Goal: Task Accomplishment & Management: Complete application form

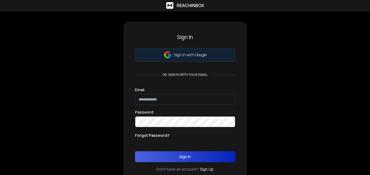
click at [193, 53] on p "Sign in with Google" at bounding box center [190, 54] width 33 height 5
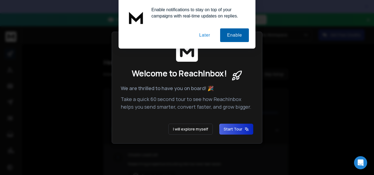
click at [230, 34] on button "Enable" at bounding box center [234, 35] width 29 height 14
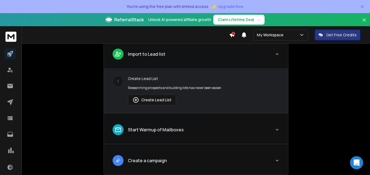
scroll to position [63, 0]
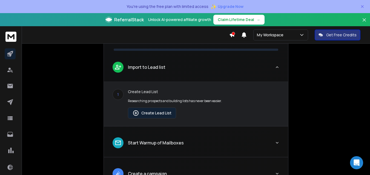
click at [165, 116] on button "Create Lead List" at bounding box center [152, 113] width 48 height 11
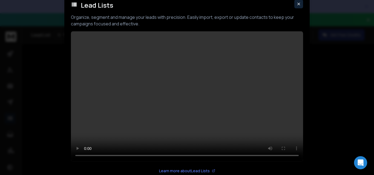
click at [299, 3] on icon at bounding box center [298, 4] width 4 height 4
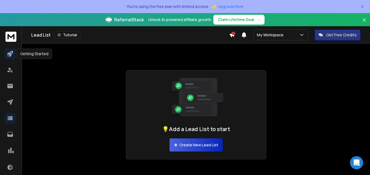
click at [11, 53] on icon at bounding box center [10, 54] width 7 height 7
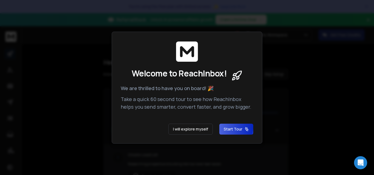
click at [233, 129] on span "Start Tour" at bounding box center [235, 129] width 25 height 5
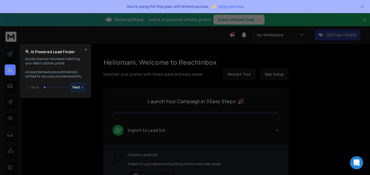
click at [79, 86] on button "Next →" at bounding box center [78, 87] width 16 height 11
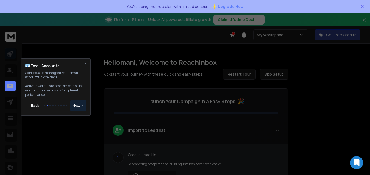
click at [75, 105] on button "Next →" at bounding box center [78, 105] width 16 height 11
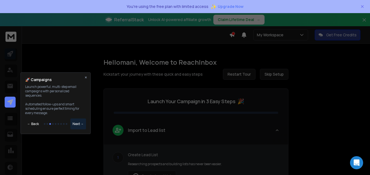
click at [77, 123] on button "Next →" at bounding box center [78, 124] width 16 height 11
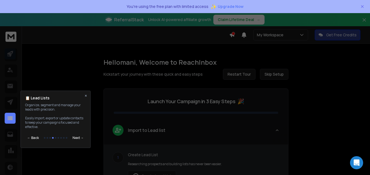
click at [84, 95] on div "📋 Lead Lists ×" at bounding box center [55, 97] width 61 height 5
click at [86, 95] on button "×" at bounding box center [86, 95] width 2 height 5
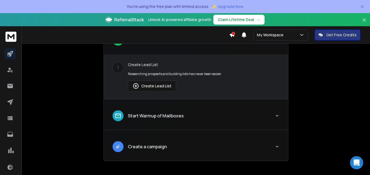
scroll to position [91, 0]
click at [165, 86] on button "Create Lead List" at bounding box center [152, 85] width 48 height 11
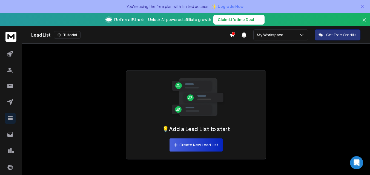
click at [206, 147] on button "Create New Lead List" at bounding box center [195, 145] width 53 height 13
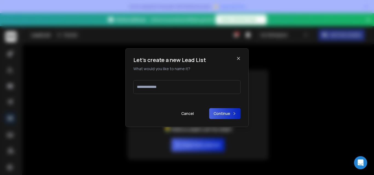
click at [161, 89] on input at bounding box center [186, 87] width 107 height 14
type input "*****"
click at [220, 116] on button "Continue" at bounding box center [224, 113] width 31 height 11
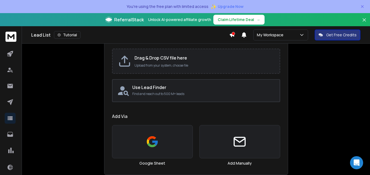
scroll to position [12, 0]
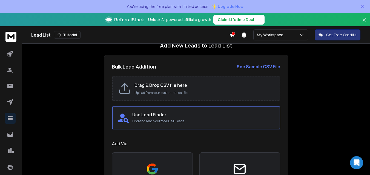
click at [187, 119] on div "Use Lead Finder Find and reach out to 500 M+ leads" at bounding box center [203, 118] width 143 height 13
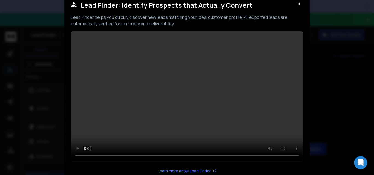
click at [178, 89] on video at bounding box center [187, 96] width 232 height 130
